Goal: Task Accomplishment & Management: Use online tool/utility

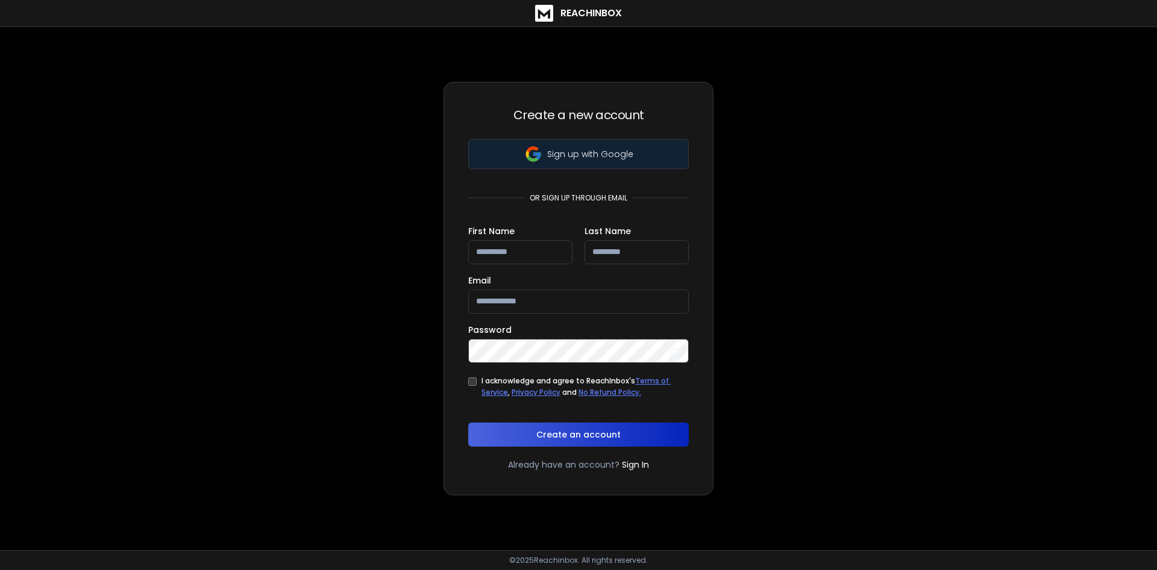
click at [549, 162] on button "Sign up with Google" at bounding box center [578, 154] width 220 height 30
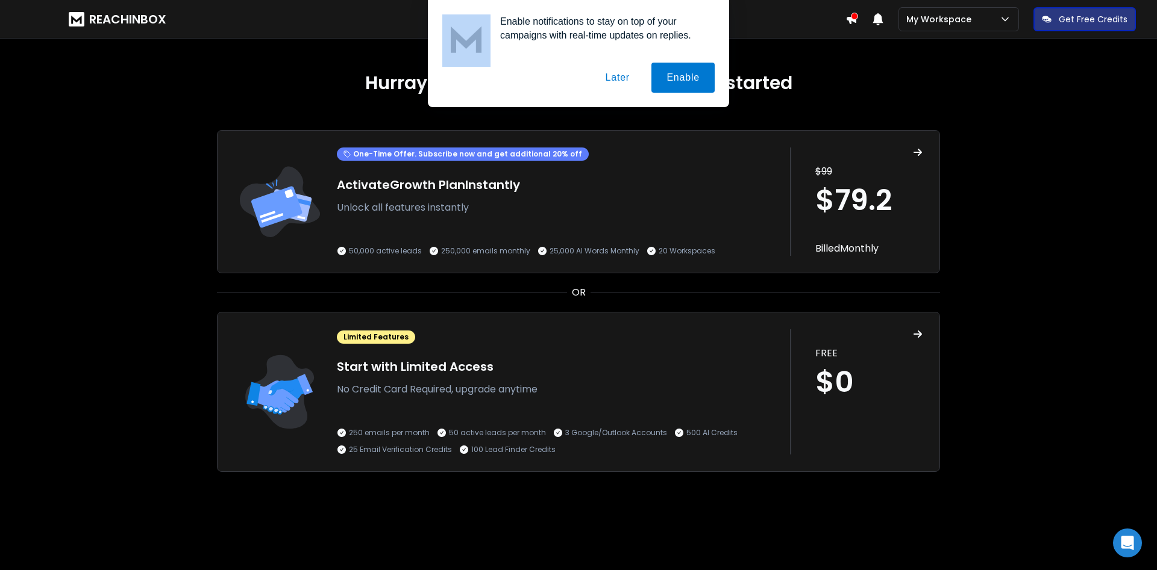
drag, startPoint x: 806, startPoint y: 141, endPoint x: 876, endPoint y: 82, distance: 91.9
click at [867, 130] on div "One-Time Offer. Subscribe now and get additional 20% off Activate Growth Plan I…" at bounding box center [578, 201] width 723 height 143
click at [878, 82] on div "Enable notifications to stay on top of your campaigns with real-time updates on…" at bounding box center [578, 53] width 1157 height 107
click at [1057, 167] on div "Hurray 🎉, choose how you’d like to get started One-Time Offer. Subscribe now an…" at bounding box center [578, 236] width 1157 height 472
click at [1104, 229] on div "Hurray 🎉, choose how you’d like to get started One-Time Offer. Subscribe now an…" at bounding box center [578, 236] width 1157 height 472
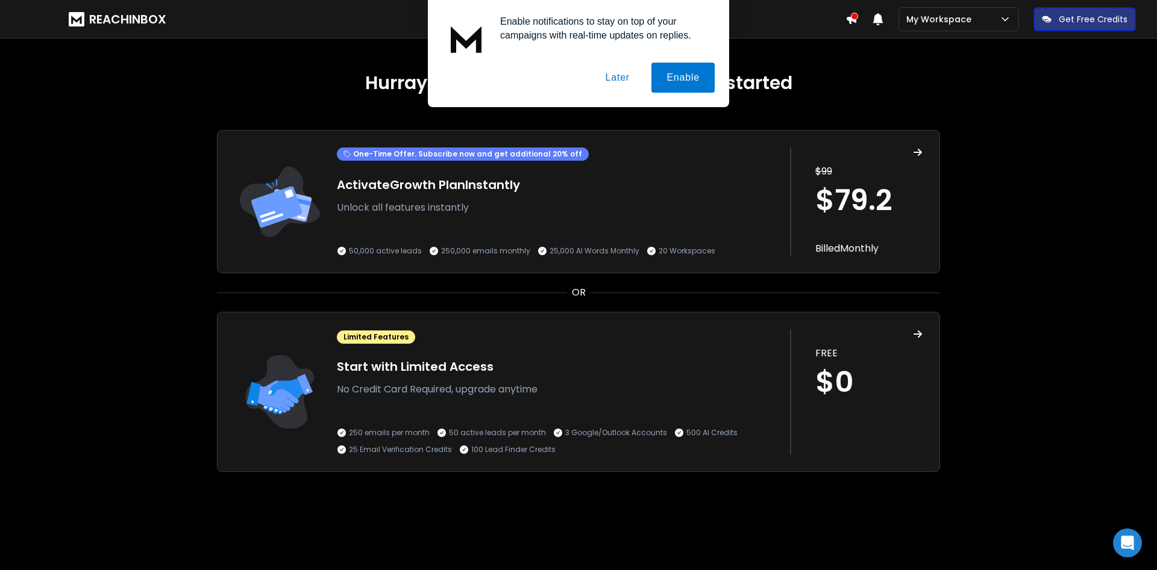
click at [626, 78] on button "Later" at bounding box center [617, 78] width 54 height 30
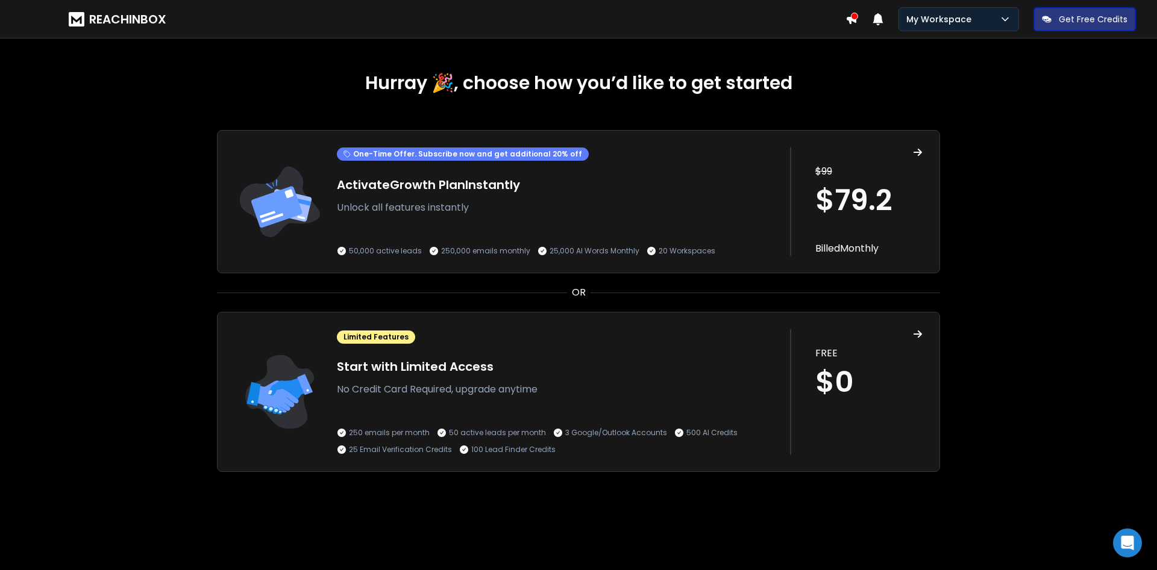
click at [947, 16] on p "My Workspace" at bounding box center [941, 19] width 70 height 12
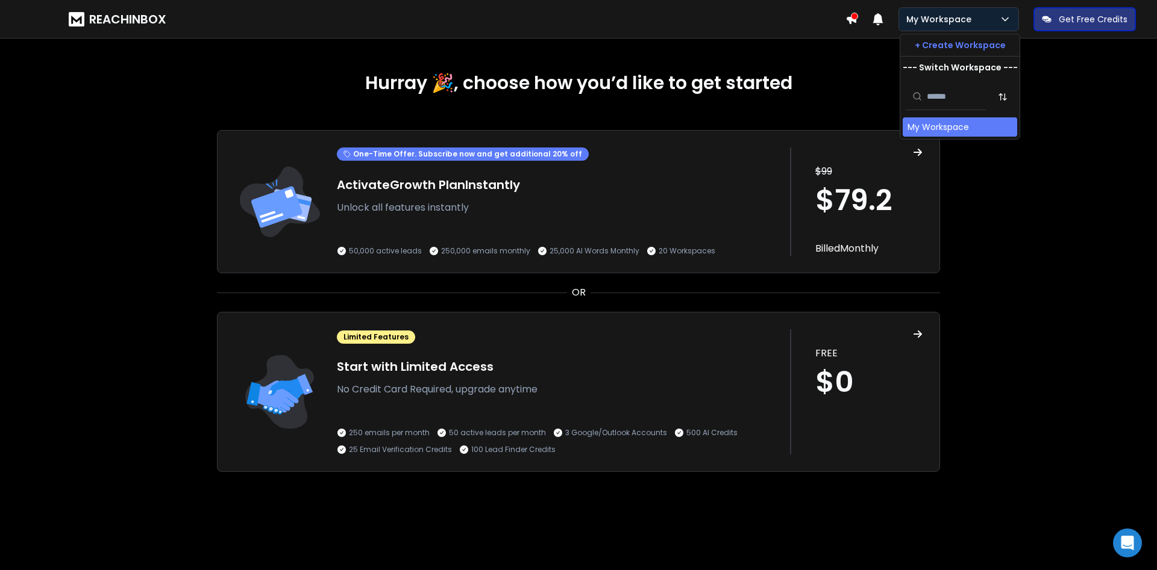
click at [947, 16] on p "My Workspace" at bounding box center [941, 19] width 70 height 12
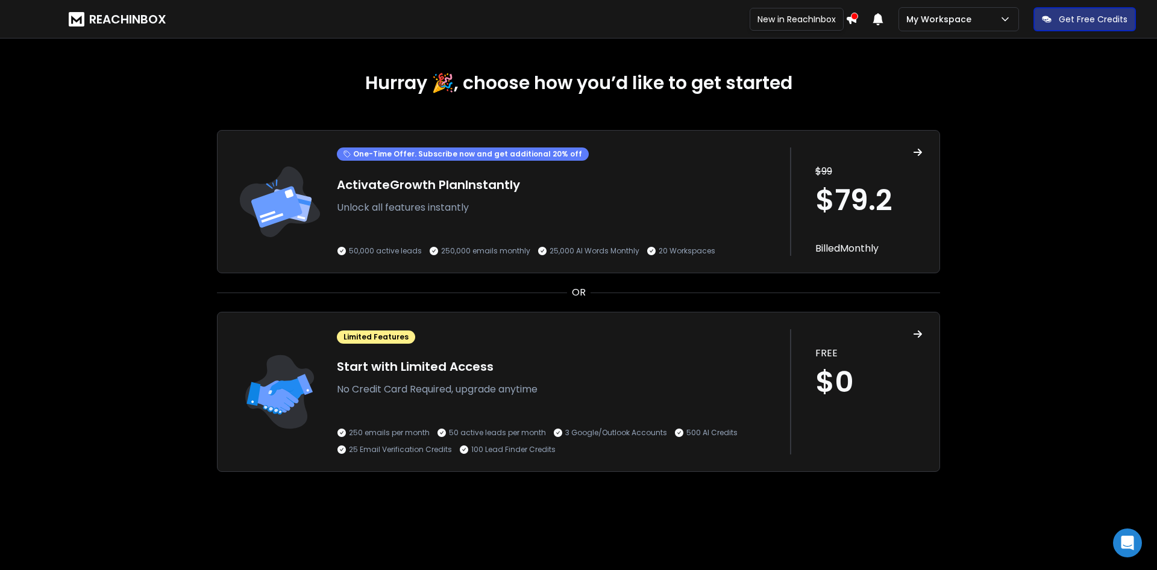
click at [855, 22] on icon at bounding box center [851, 19] width 10 height 10
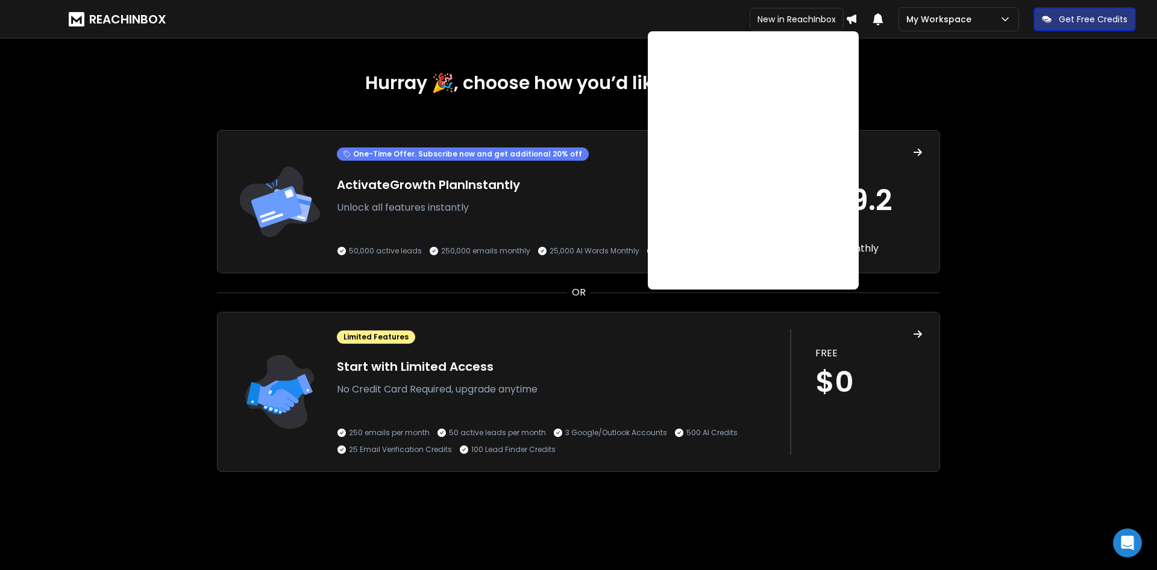
click at [855, 22] on icon at bounding box center [851, 19] width 10 height 10
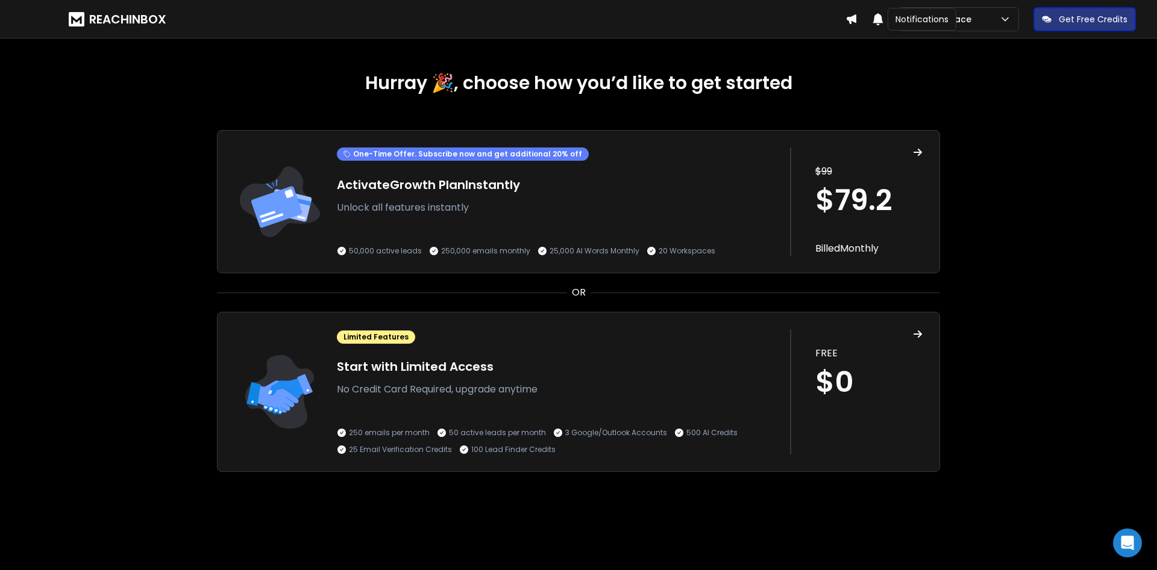
click at [875, 19] on icon at bounding box center [878, 19] width 12 height 12
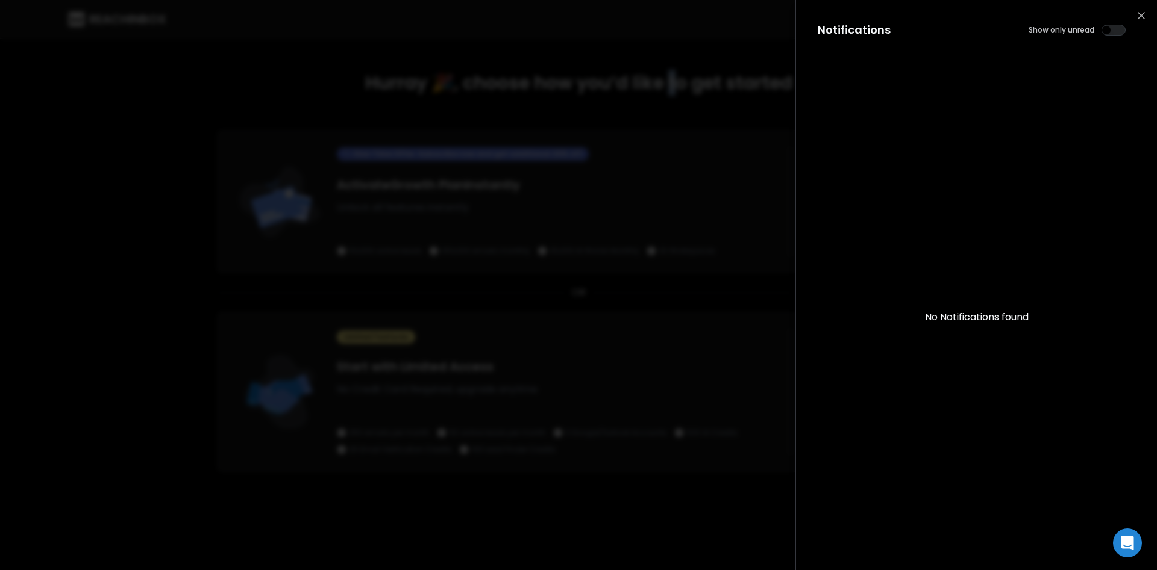
click at [670, 73] on body "REACHINBOX My Workspace Get Free Credits Hurray 🎉, choose how you’d like to get…" at bounding box center [578, 285] width 1157 height 570
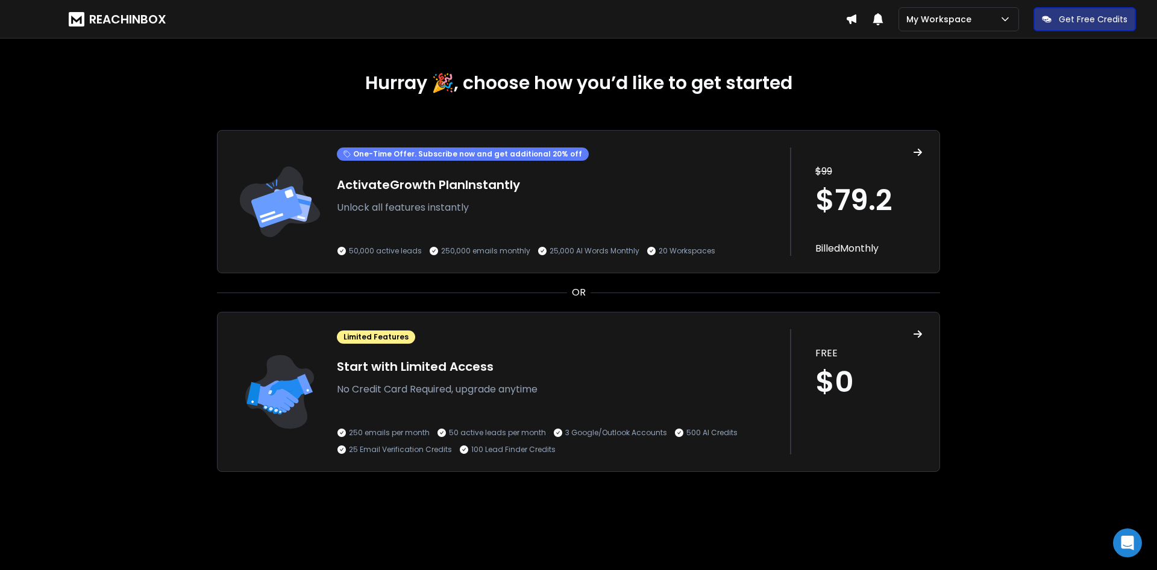
click at [139, 23] on h1 "REACHINBOX" at bounding box center [127, 19] width 77 height 17
click at [145, 175] on div "Hurray 🎉, choose how you’d like to get started One-Time Offer. Subscribe now an…" at bounding box center [578, 236] width 1157 height 472
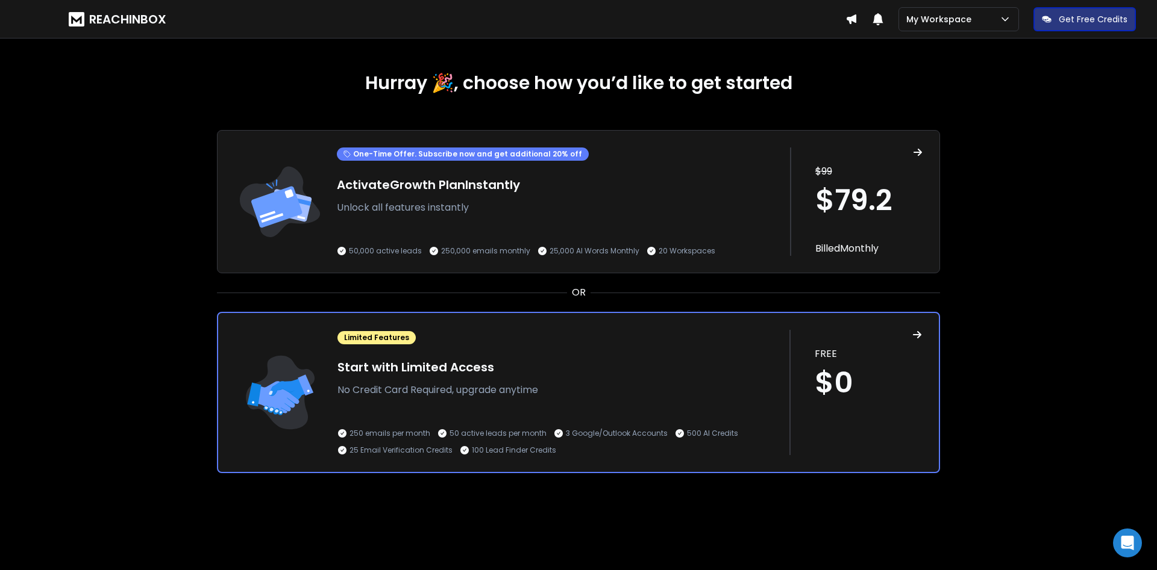
click at [426, 396] on p "No Credit Card Required, upgrade anytime" at bounding box center [557, 390] width 440 height 14
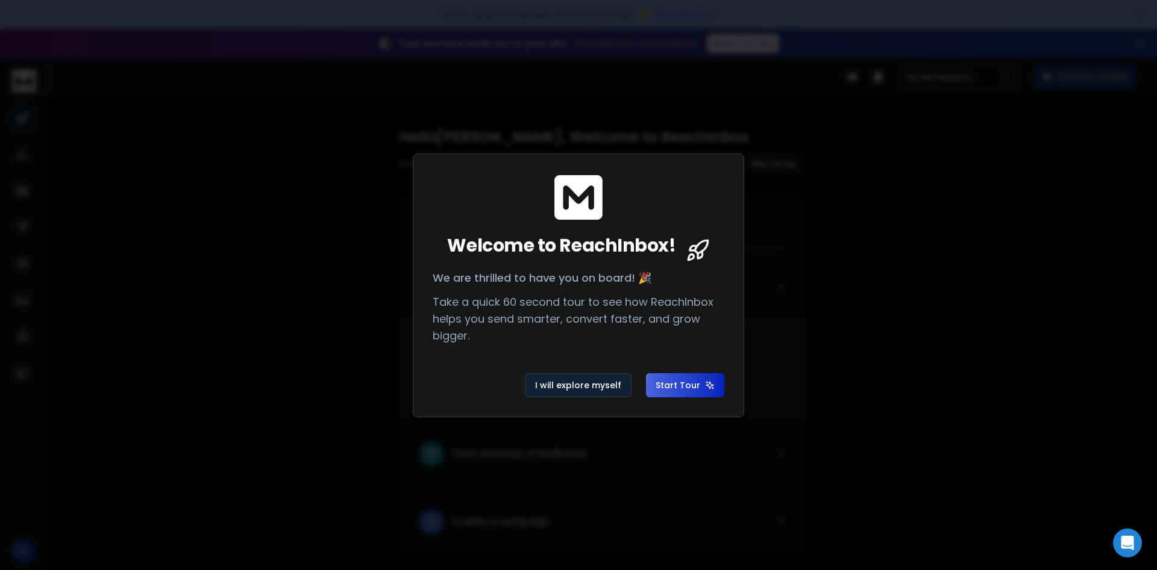
click at [569, 392] on button "I will explore myself" at bounding box center [578, 385] width 107 height 24
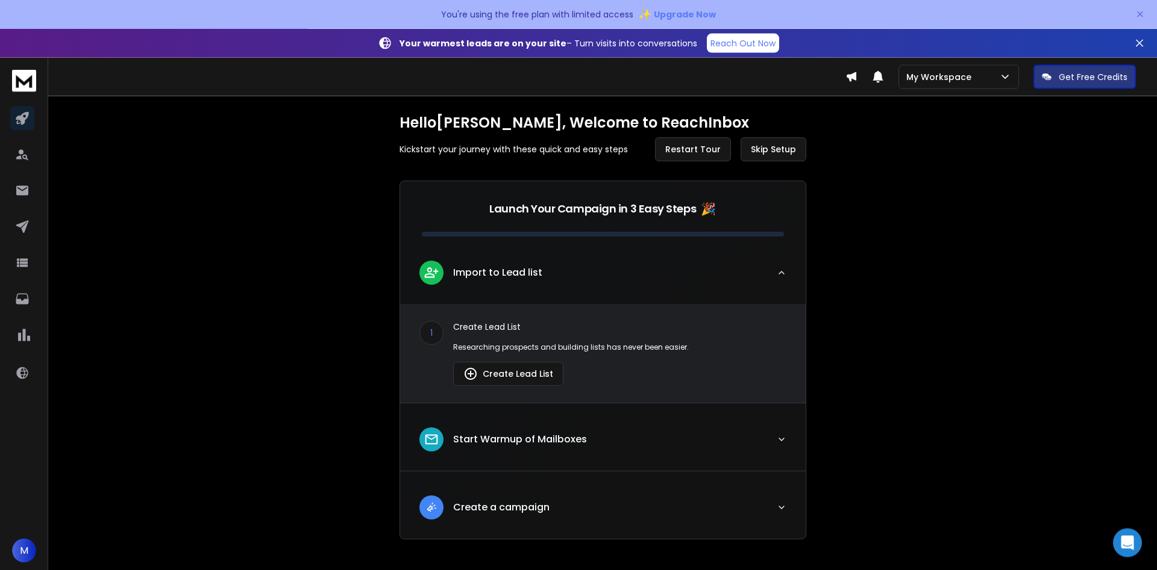
scroll to position [15, 0]
click at [1135, 50] on div at bounding box center [1139, 43] width 11 height 29
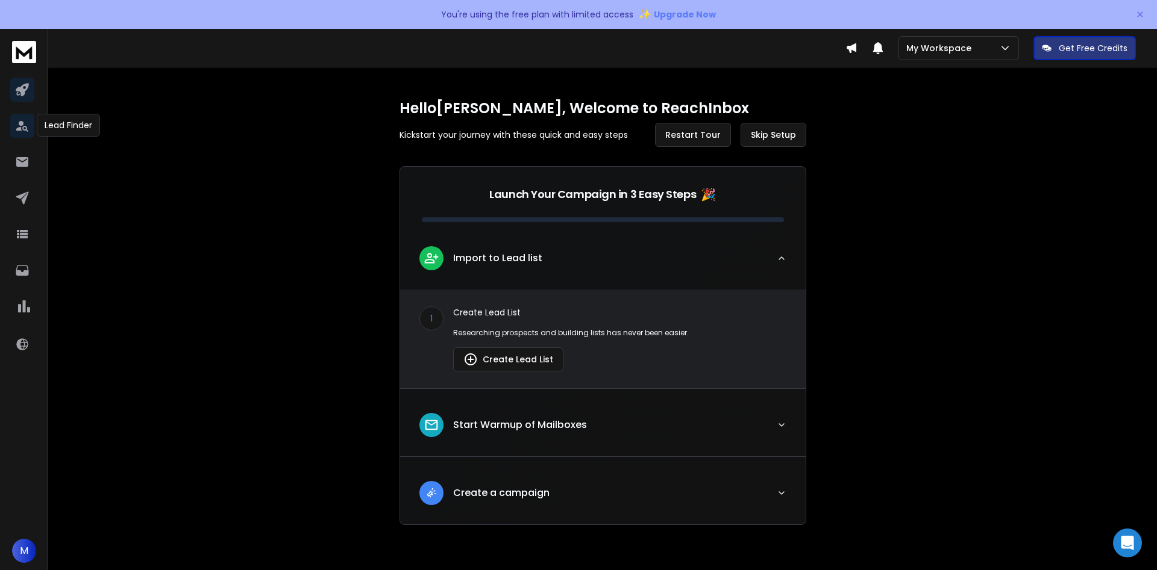
click at [17, 134] on link at bounding box center [22, 126] width 24 height 24
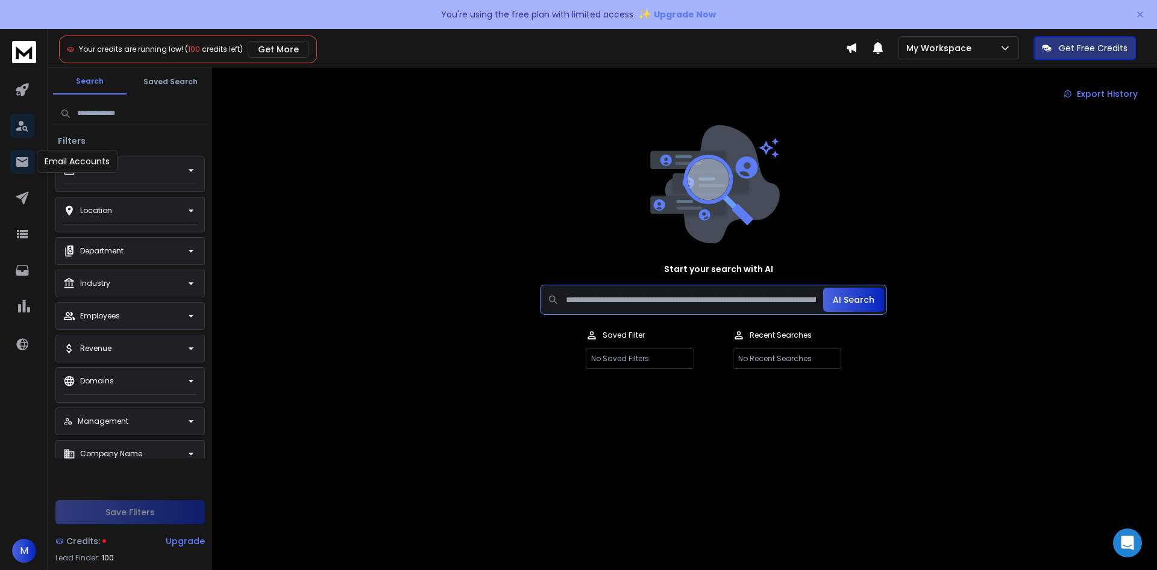
click at [31, 165] on link at bounding box center [22, 162] width 24 height 24
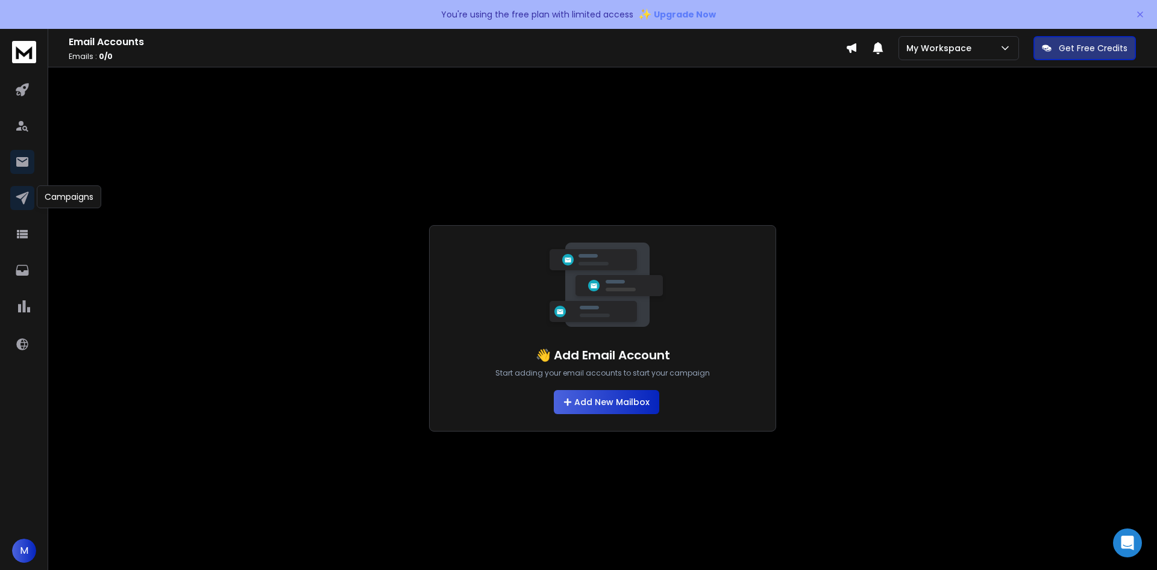
click at [27, 202] on icon at bounding box center [22, 198] width 14 height 14
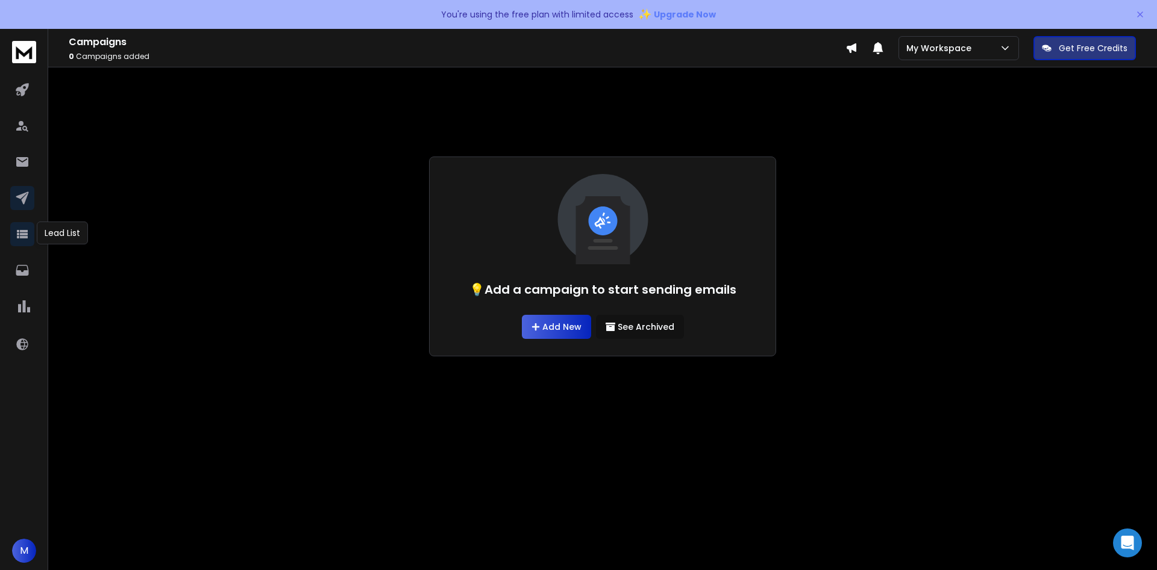
click at [20, 234] on icon at bounding box center [22, 234] width 11 height 8
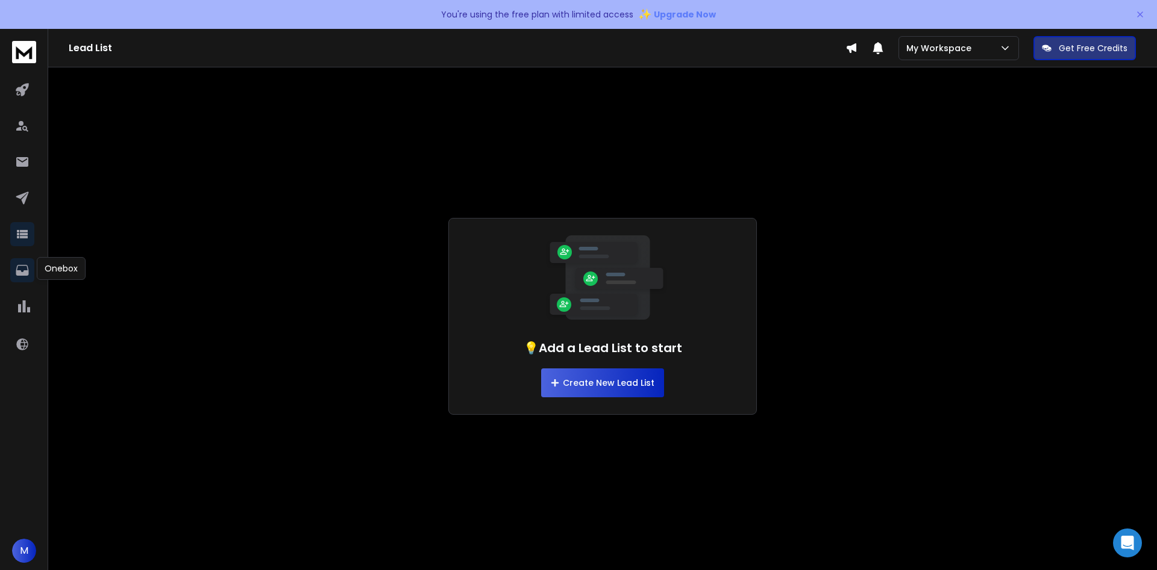
click at [17, 270] on icon at bounding box center [22, 270] width 13 height 11
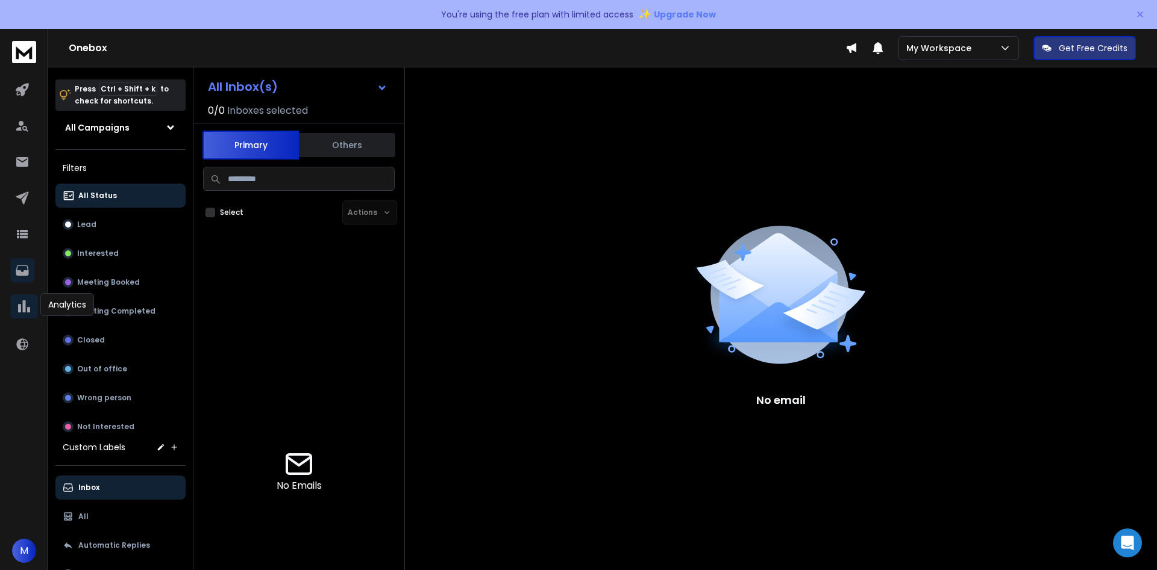
click at [14, 299] on link at bounding box center [24, 307] width 28 height 28
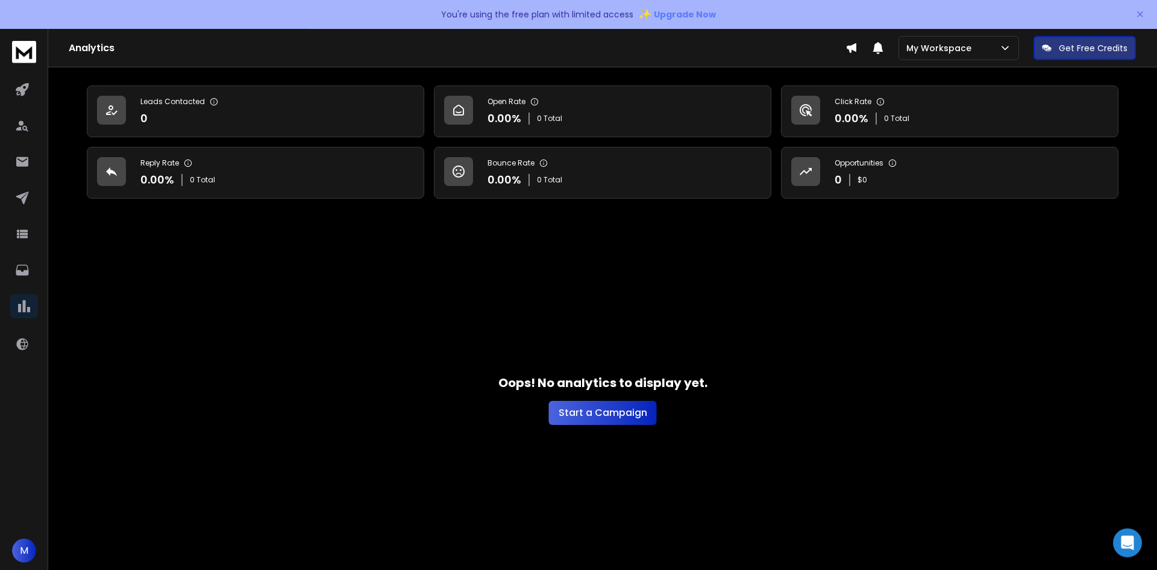
scroll to position [70, 0]
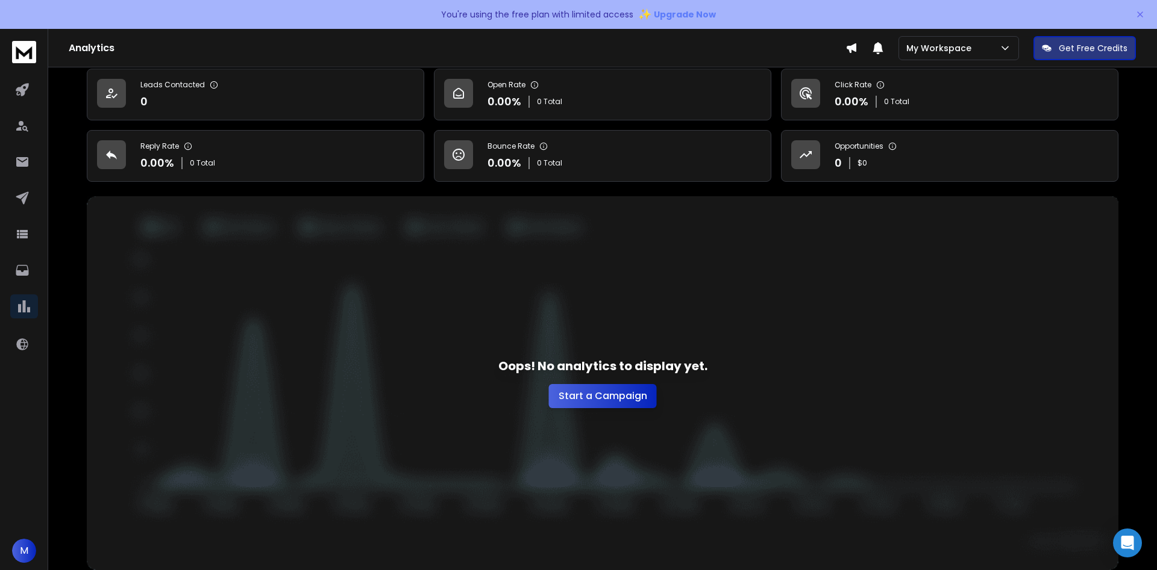
drag, startPoint x: 0, startPoint y: 307, endPoint x: 8, endPoint y: 324, distance: 19.1
click at [1, 311] on div "M" at bounding box center [24, 302] width 48 height 546
click at [14, 346] on link at bounding box center [22, 344] width 24 height 24
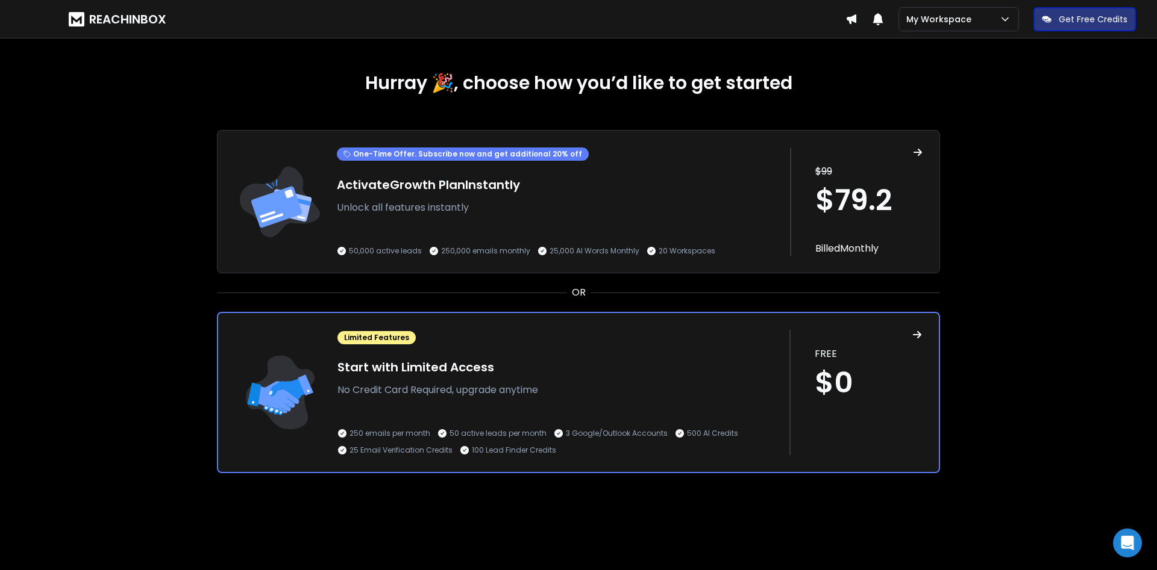
click at [595, 370] on h1 "Start with Limited Access" at bounding box center [557, 367] width 440 height 17
click at [397, 392] on p "No Credit Card Required, upgrade anytime" at bounding box center [557, 390] width 440 height 14
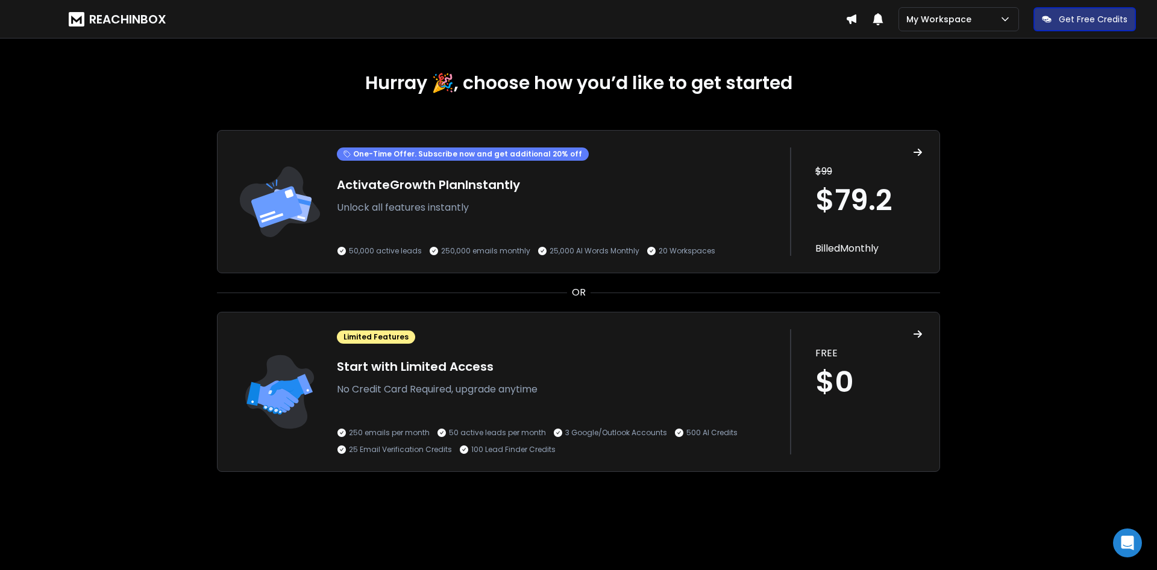
click at [353, 508] on main "REACHINBOX My Workspace Get Free Credits Hurray 🎉, choose how you’d like to get…" at bounding box center [578, 285] width 1157 height 570
